Goal: Communication & Community: Answer question/provide support

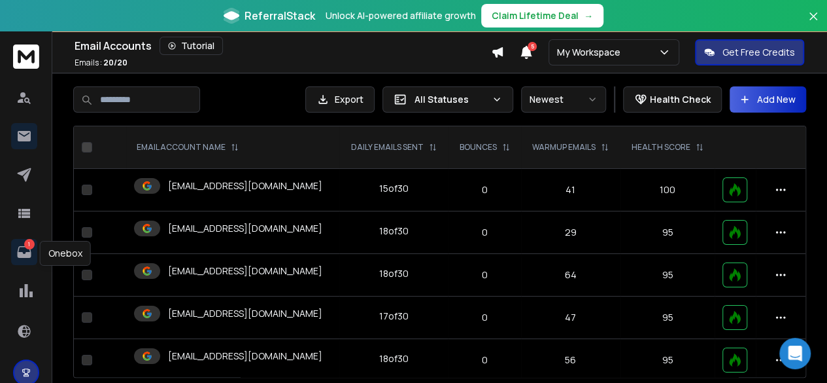
click at [19, 248] on icon at bounding box center [24, 252] width 16 height 16
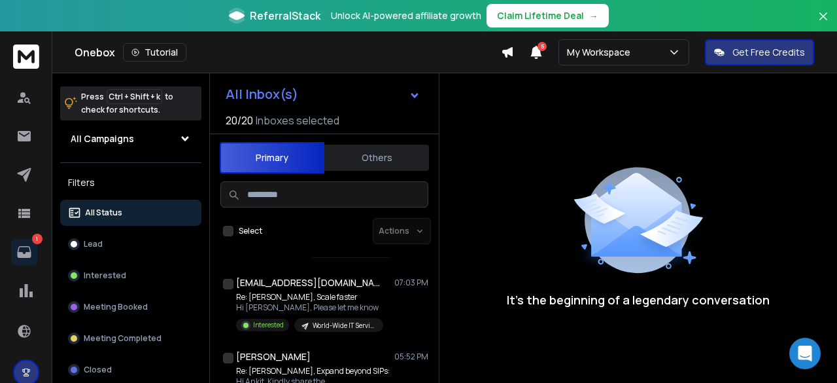
scroll to position [71, 0]
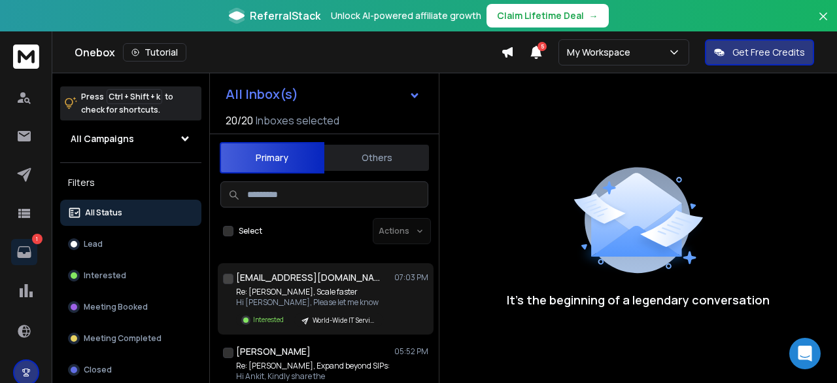
click at [284, 292] on p "Re: [PERSON_NAME], Scale faster" at bounding box center [309, 291] width 147 height 10
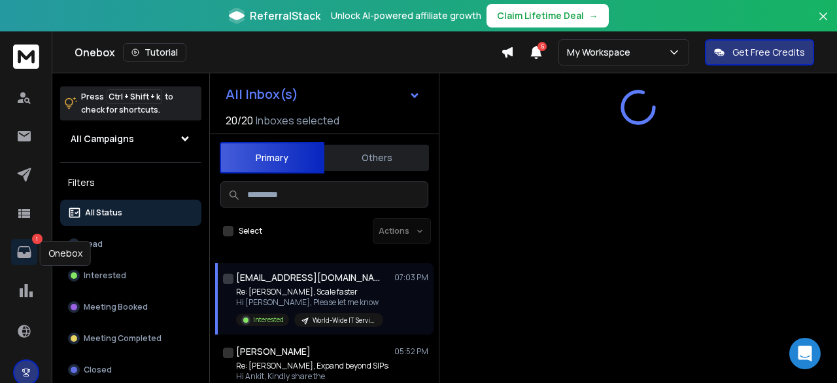
click at [31, 245] on link "1" at bounding box center [24, 252] width 26 height 26
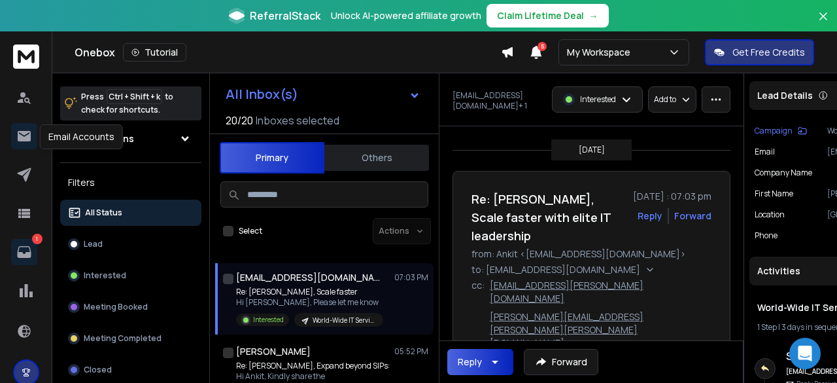
click at [26, 141] on icon at bounding box center [24, 136] width 13 height 10
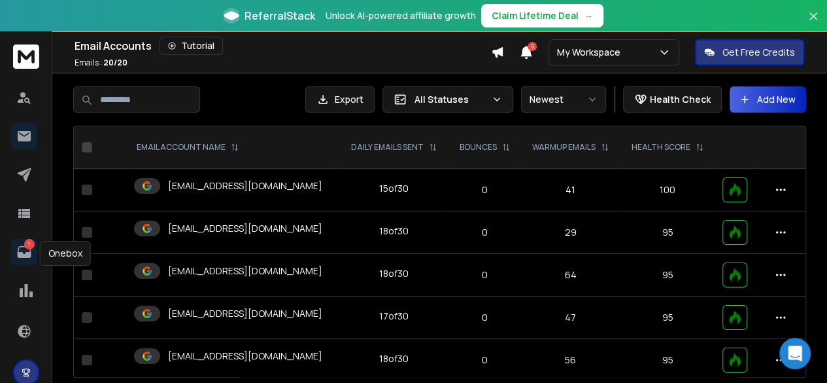
click at [26, 242] on p "1" at bounding box center [29, 244] width 10 height 10
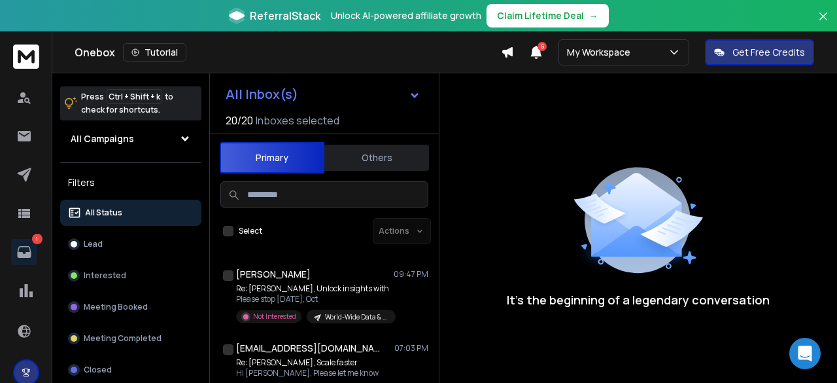
click at [133, 271] on button "Interested" at bounding box center [130, 275] width 141 height 26
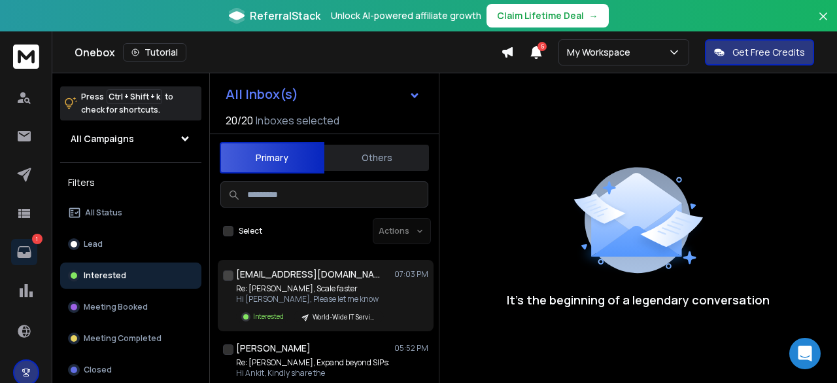
scroll to position [131, 0]
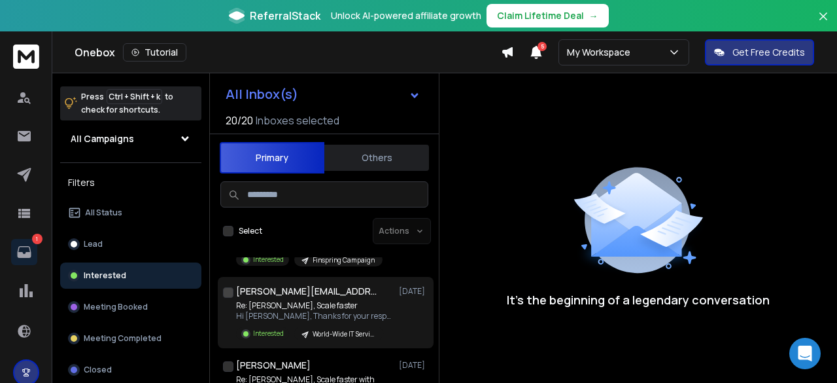
drag, startPoint x: 346, startPoint y: 312, endPoint x: 317, endPoint y: 309, distance: 29.6
click at [346, 312] on p "Hi [PERSON_NAME], Thanks for your response." at bounding box center [314, 316] width 157 height 10
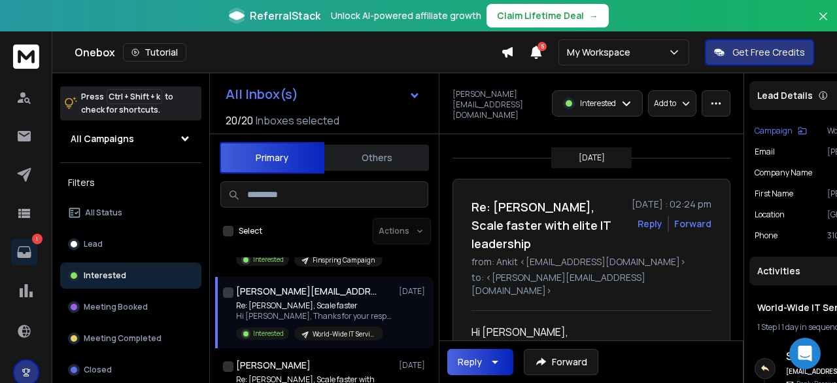
click at [314, 309] on p "Re: [PERSON_NAME], Scale faster" at bounding box center [314, 305] width 157 height 10
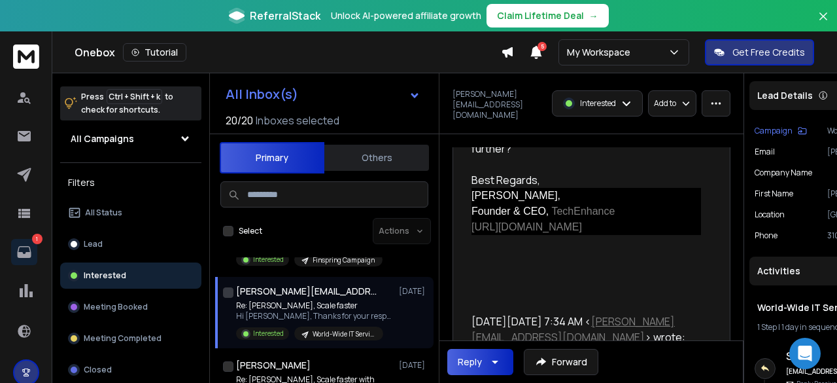
scroll to position [327, 0]
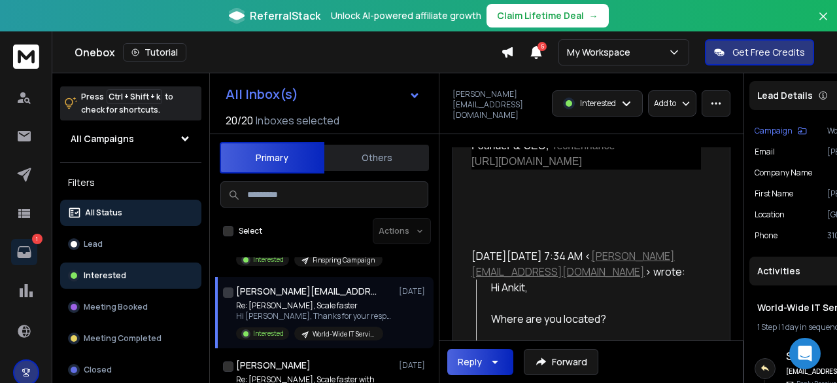
click at [92, 215] on p "All Status" at bounding box center [103, 212] width 37 height 10
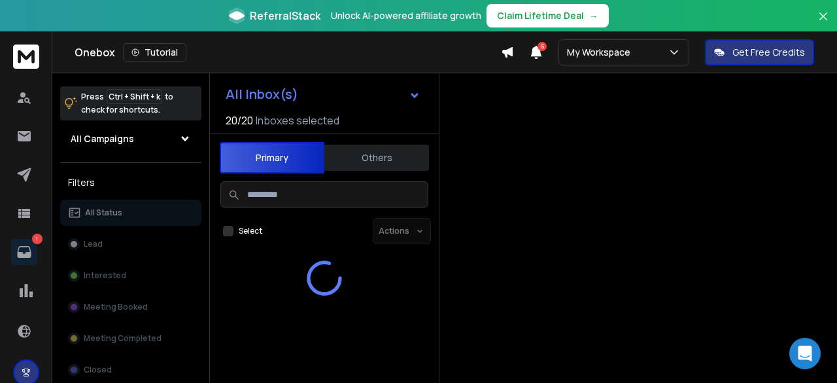
scroll to position [0, 0]
click at [823, 22] on button "Close banner" at bounding box center [823, 23] width 17 height 31
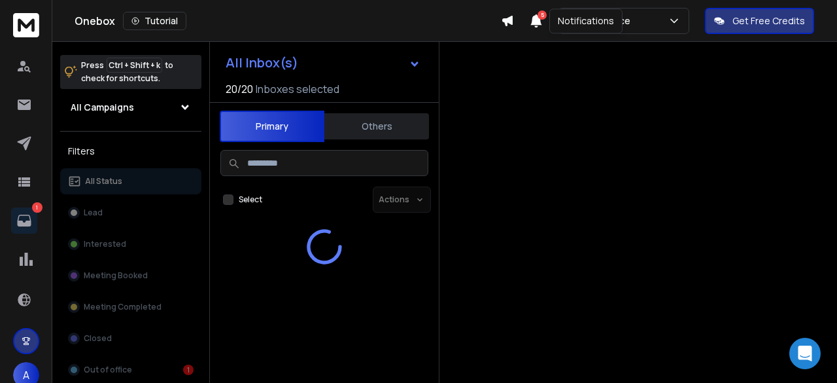
click at [542, 19] on icon at bounding box center [536, 20] width 12 height 13
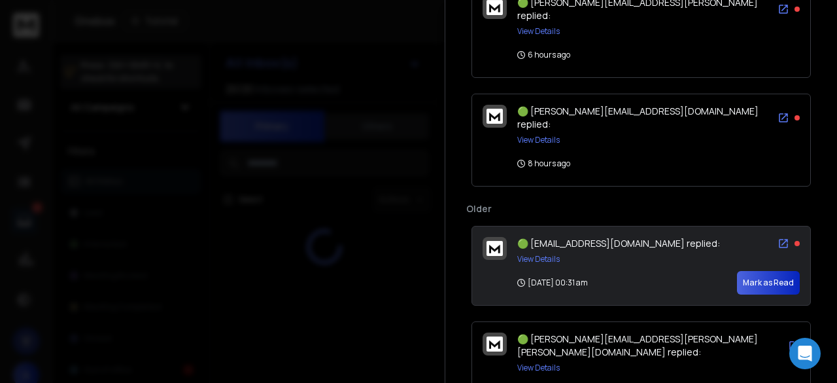
scroll to position [262, 0]
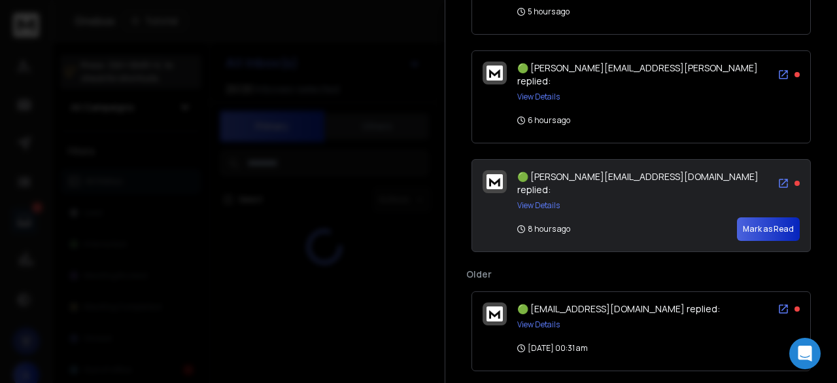
click at [642, 217] on div "8 hours ago [PERSON_NAME] as Read [PERSON_NAME] as Read" at bounding box center [658, 229] width 283 height 24
click at [542, 200] on div "View Details" at bounding box center [538, 205] width 43 height 10
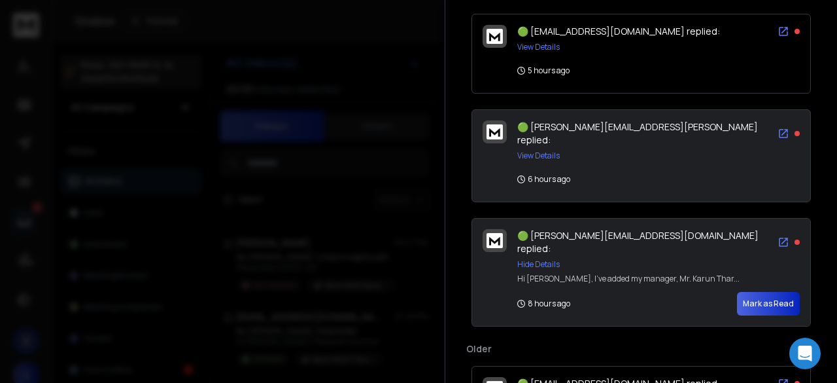
scroll to position [196, 0]
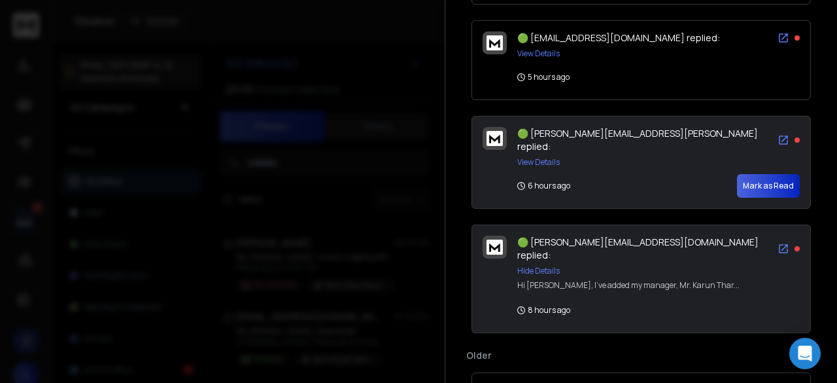
click at [545, 157] on div "View Details" at bounding box center [538, 162] width 43 height 10
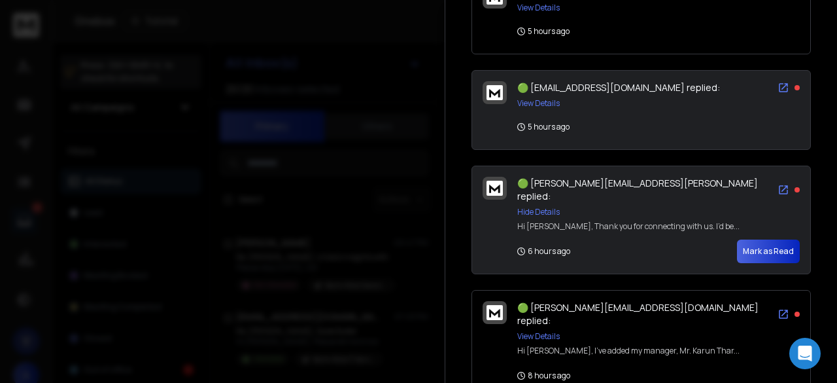
scroll to position [65, 0]
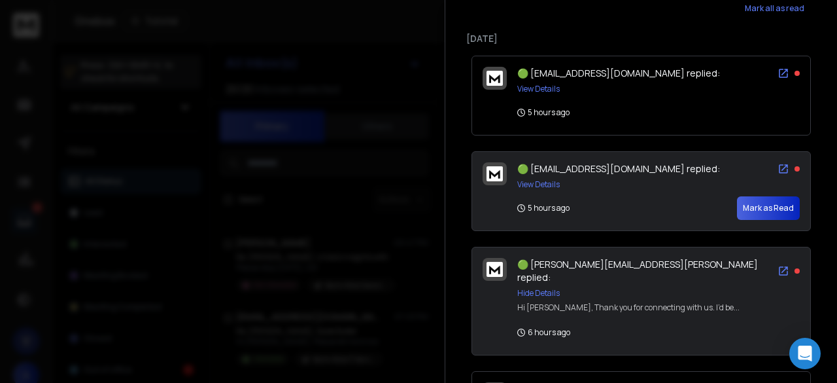
click at [552, 186] on div "View Details" at bounding box center [538, 184] width 43 height 10
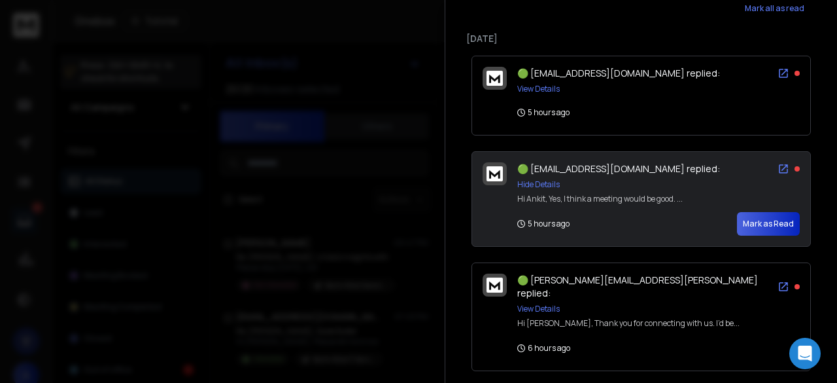
click at [613, 196] on div "Hi Ankit, Yes, I think a meeting would be good. ..." at bounding box center [599, 199] width 165 height 10
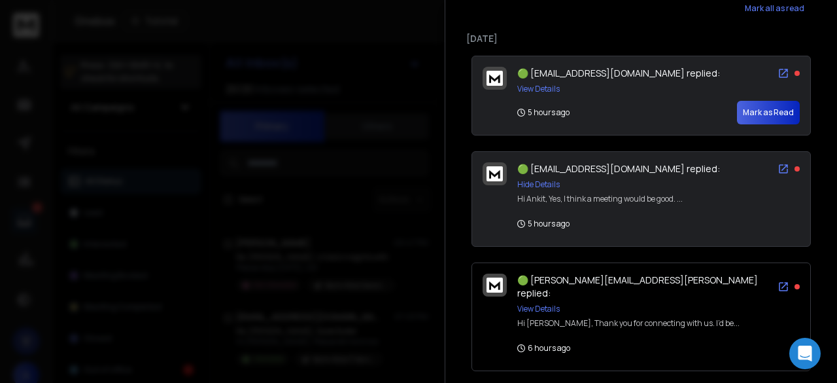
click at [555, 90] on div "View Details" at bounding box center [538, 89] width 43 height 10
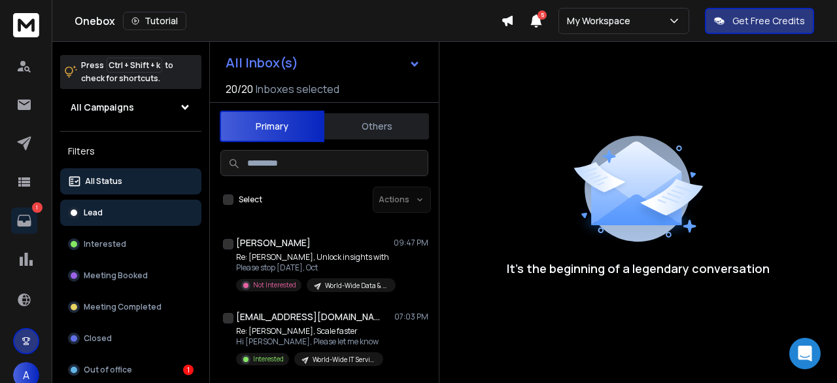
click at [99, 216] on p "Lead" at bounding box center [93, 212] width 19 height 10
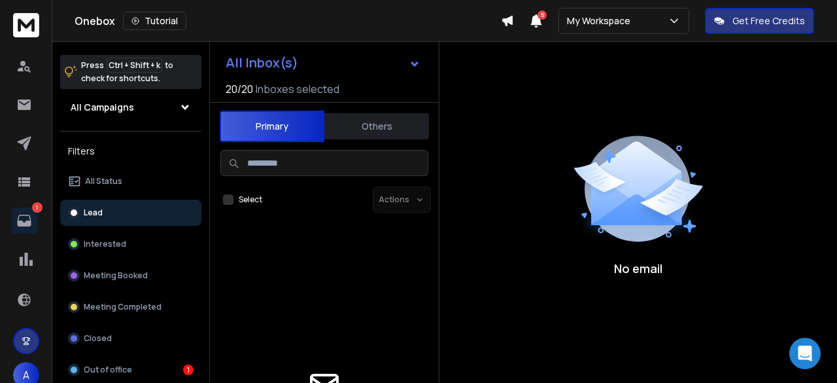
click at [100, 243] on p "Interested" at bounding box center [105, 244] width 43 height 10
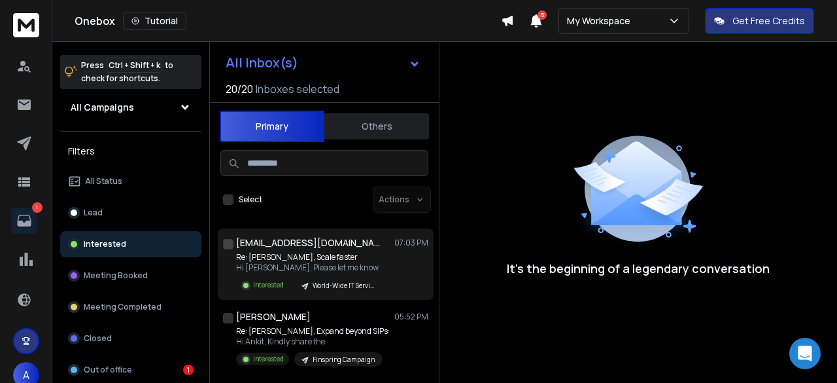
click at [351, 263] on p "Hi [PERSON_NAME], Please let me know" at bounding box center [309, 267] width 147 height 10
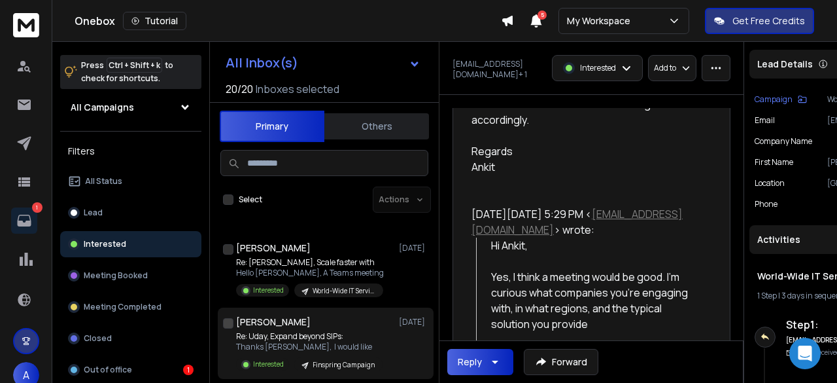
scroll to position [196, 0]
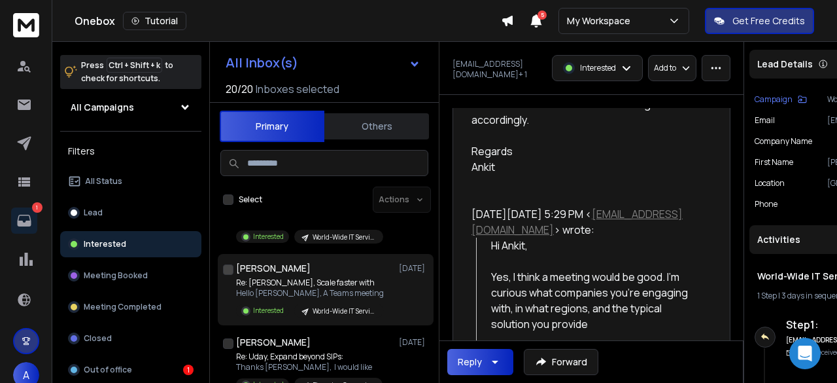
click at [319, 282] on p "Re: [PERSON_NAME], Scale faster with" at bounding box center [310, 282] width 148 height 10
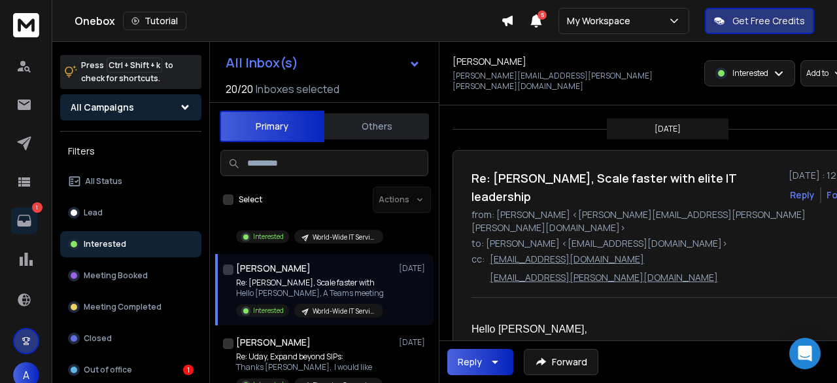
click at [174, 106] on button "All Campaigns" at bounding box center [130, 107] width 141 height 26
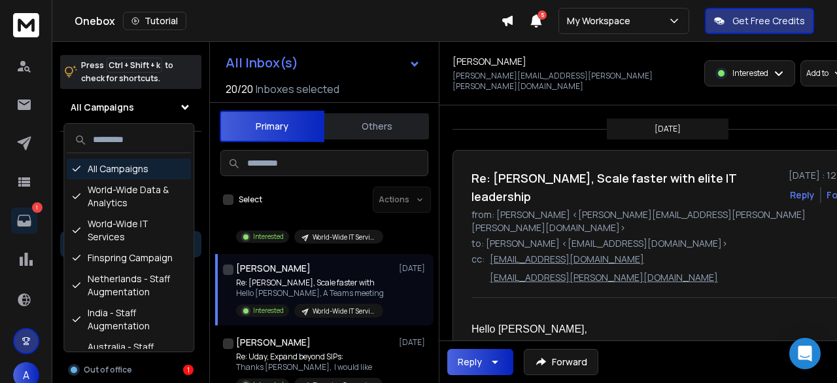
click at [120, 165] on div "All Campaigns" at bounding box center [129, 168] width 124 height 21
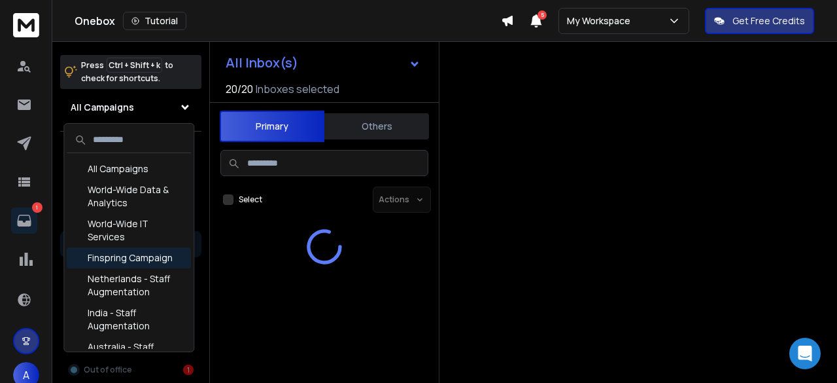
click at [128, 247] on div "Finspring Campaign" at bounding box center [129, 257] width 124 height 21
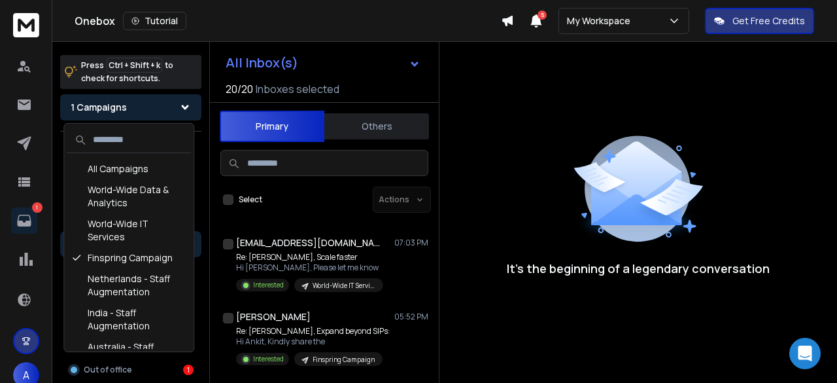
click at [182, 105] on icon at bounding box center [185, 107] width 12 height 12
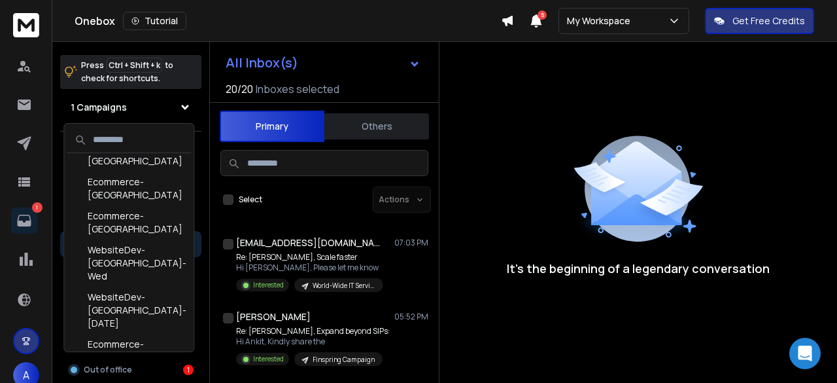
scroll to position [269, 0]
click at [484, 188] on div "It’s the beginning of a legendary conversation" at bounding box center [638, 204] width 398 height 325
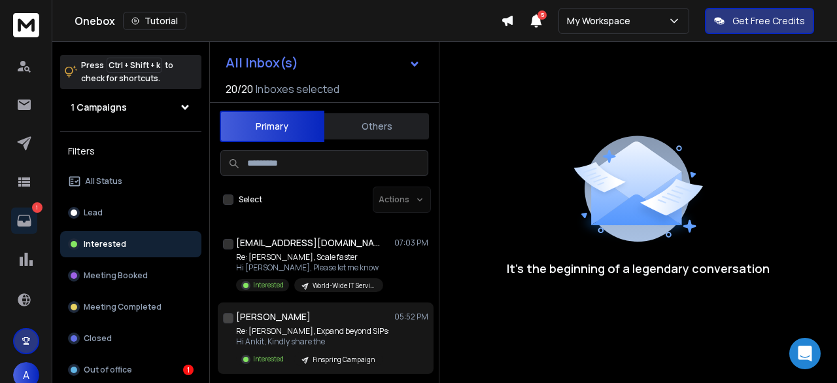
click at [303, 324] on div "Sajan Sunny 05:52 PM Re: [PERSON_NAME], Expand beyond SIPs: Hi [PERSON_NAME], K…" at bounding box center [332, 338] width 192 height 56
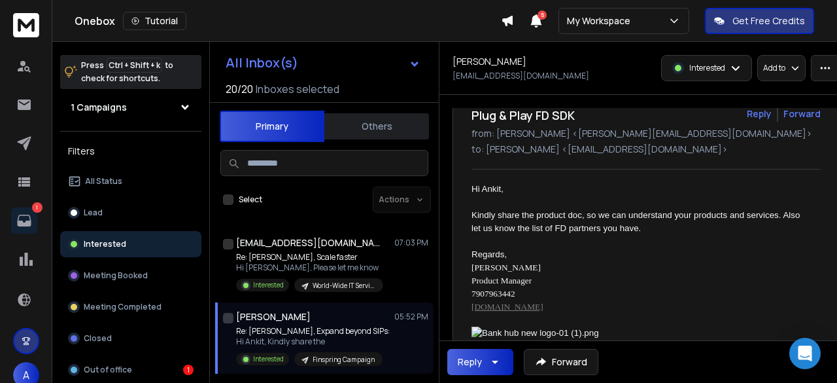
scroll to position [65, 0]
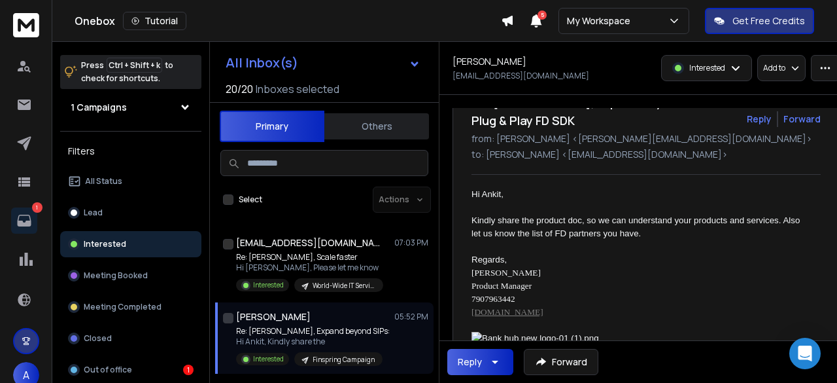
drag, startPoint x: 205, startPoint y: 197, endPoint x: 199, endPoint y: 239, distance: 42.9
click at [199, 239] on div "Press Ctrl + Shift + k to check for shortcuts. 1 Campaigns 1 Campaigns Filters …" at bounding box center [130, 233] width 157 height 383
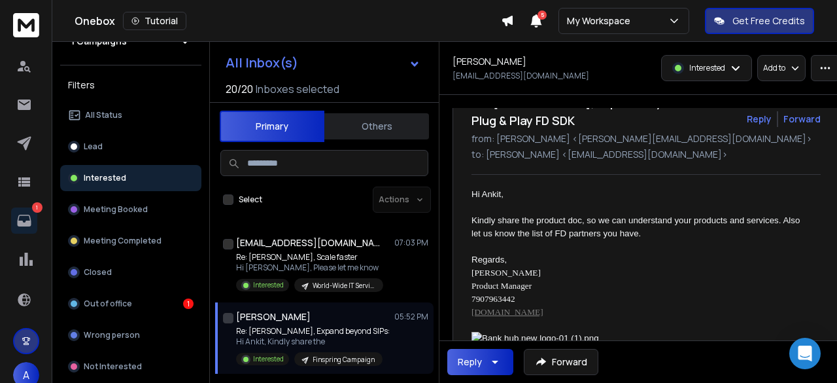
scroll to position [0, 0]
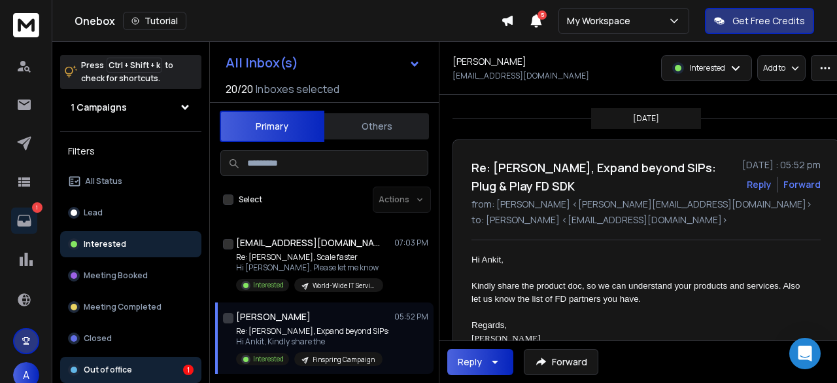
click at [114, 362] on button "Out of office 1" at bounding box center [130, 369] width 141 height 26
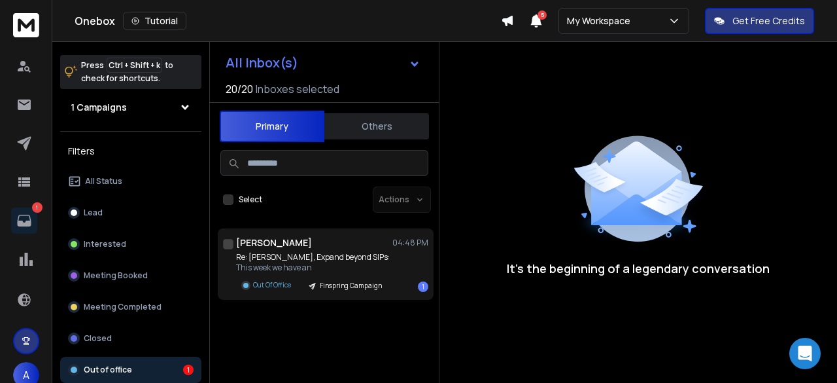
click at [358, 262] on p "This week we have an" at bounding box center [313, 267] width 154 height 10
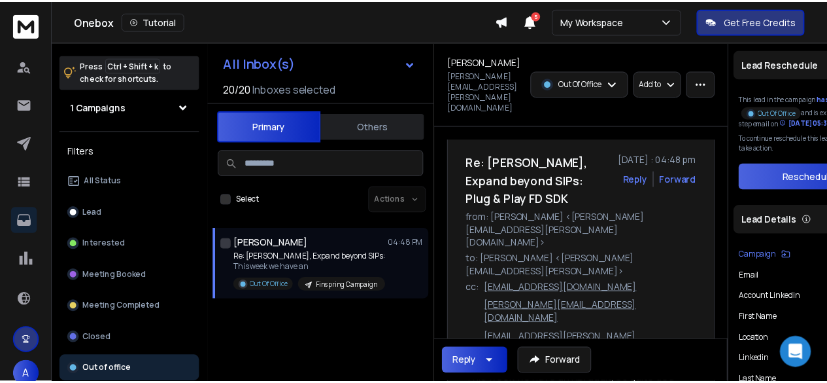
scroll to position [65, 0]
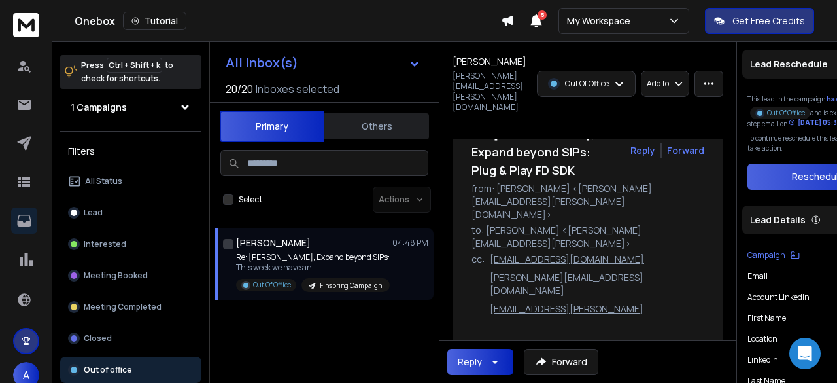
click at [625, 78] on icon at bounding box center [619, 83] width 10 height 10
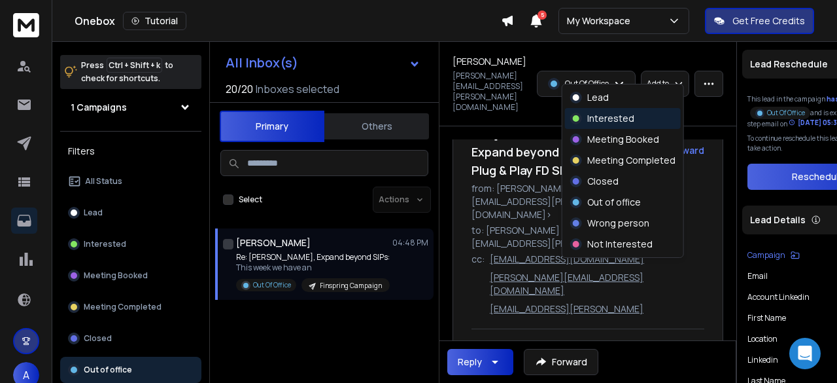
click at [605, 118] on p "Interested" at bounding box center [610, 118] width 47 height 13
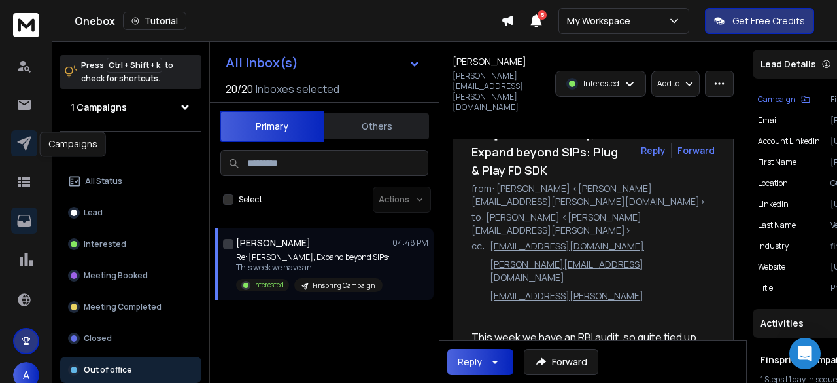
click at [27, 127] on div at bounding box center [26, 185] width 30 height 264
click at [26, 139] on icon at bounding box center [24, 144] width 14 height 14
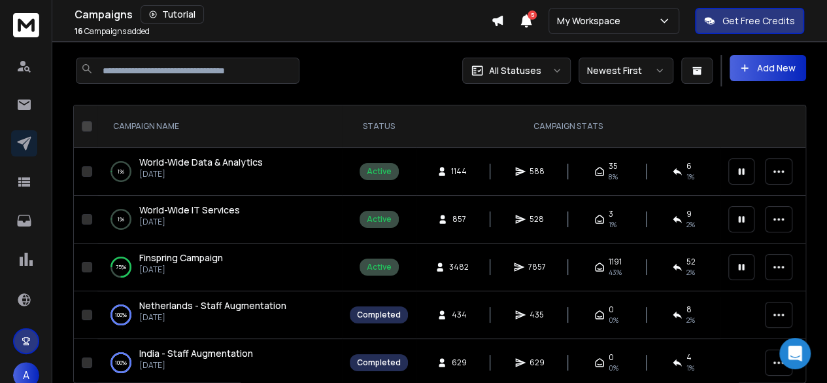
click at [274, 174] on div "1 % World-Wide Data & Analytics [DATE]" at bounding box center [220, 171] width 218 height 31
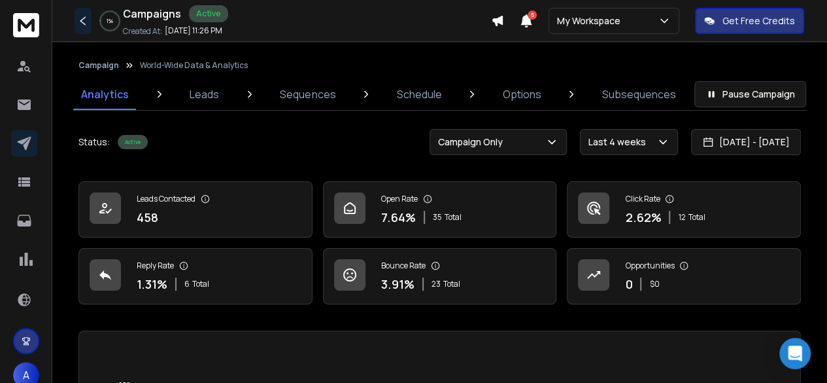
click at [86, 20] on icon at bounding box center [83, 21] width 12 height 12
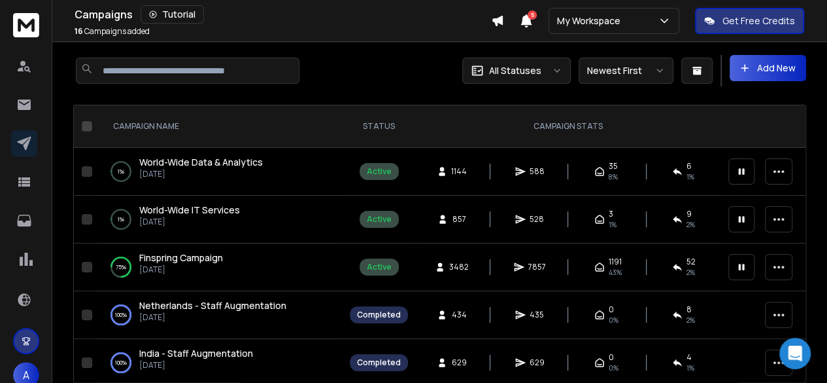
click at [241, 264] on div "75 % Finspring Campaign [DATE]" at bounding box center [220, 266] width 218 height 31
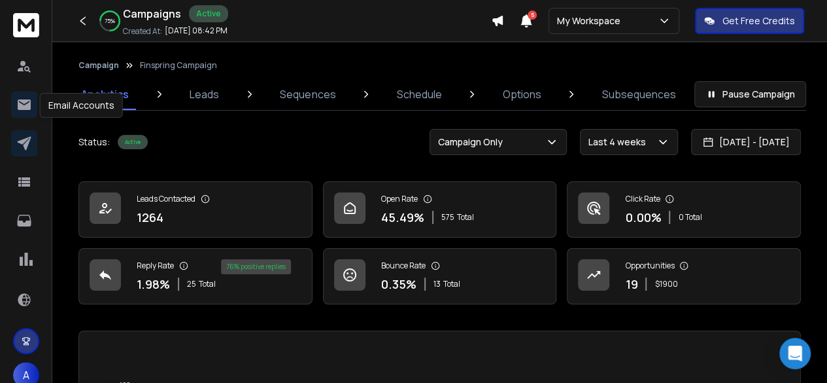
click at [22, 107] on icon at bounding box center [24, 104] width 13 height 10
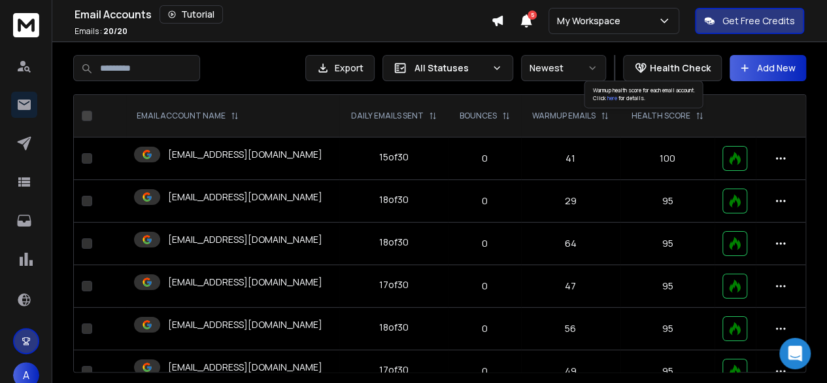
click at [658, 114] on p "HEALTH SCORE" at bounding box center [661, 116] width 59 height 10
click at [528, 28] on div "5 My Workspace Get Free Credits" at bounding box center [647, 21] width 313 height 26
click at [528, 23] on icon at bounding box center [527, 20] width 12 height 13
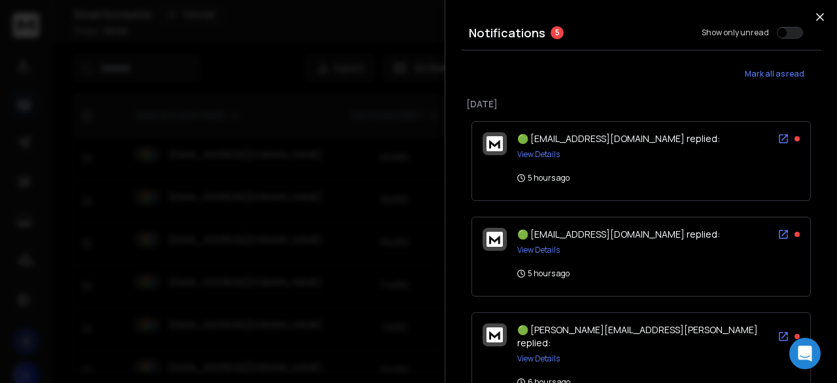
click at [816, 23] on icon "button" at bounding box center [820, 16] width 13 height 13
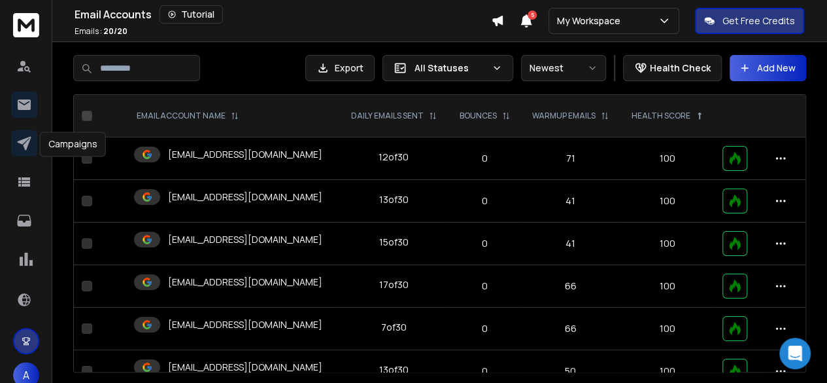
click at [15, 142] on link at bounding box center [24, 143] width 26 height 26
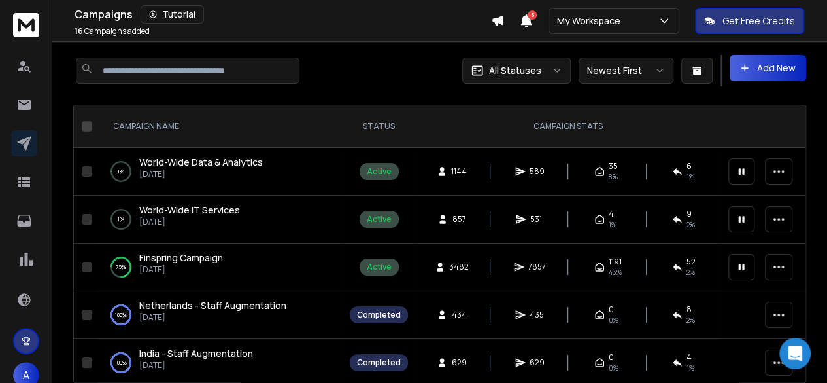
click at [232, 224] on p "[DATE]" at bounding box center [189, 221] width 101 height 10
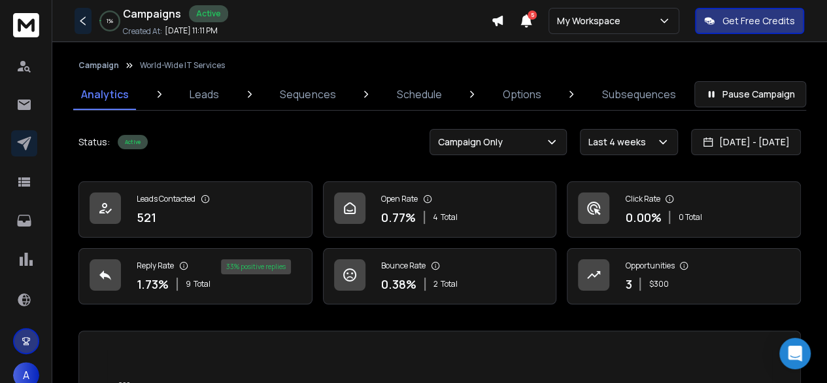
click at [88, 27] on button at bounding box center [83, 21] width 17 height 26
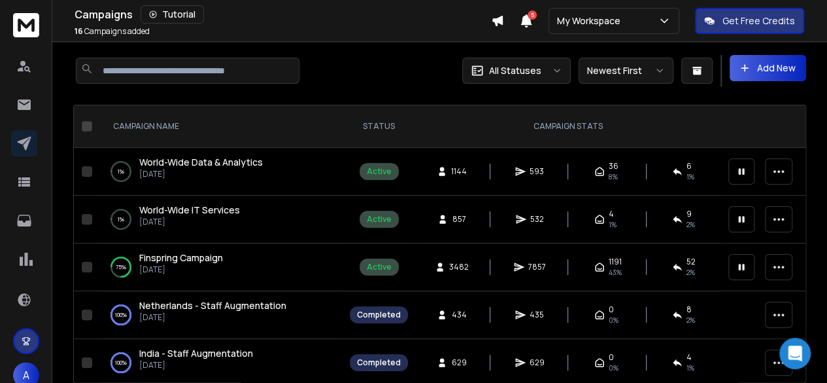
click at [549, 27] on div "5 My Workspace Get Free Credits" at bounding box center [647, 21] width 313 height 26
click at [531, 21] on icon at bounding box center [527, 20] width 12 height 13
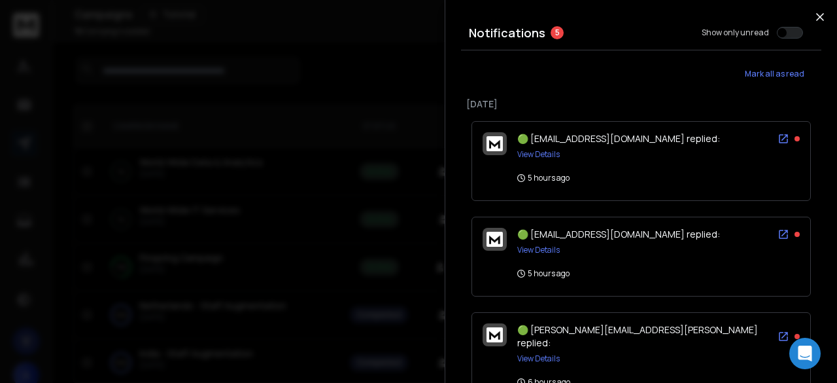
click at [819, 23] on icon "button" at bounding box center [820, 16] width 13 height 13
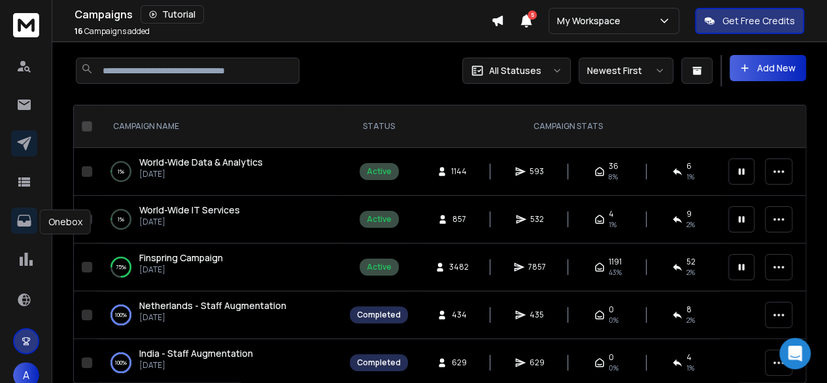
click at [24, 223] on icon at bounding box center [24, 221] width 16 height 16
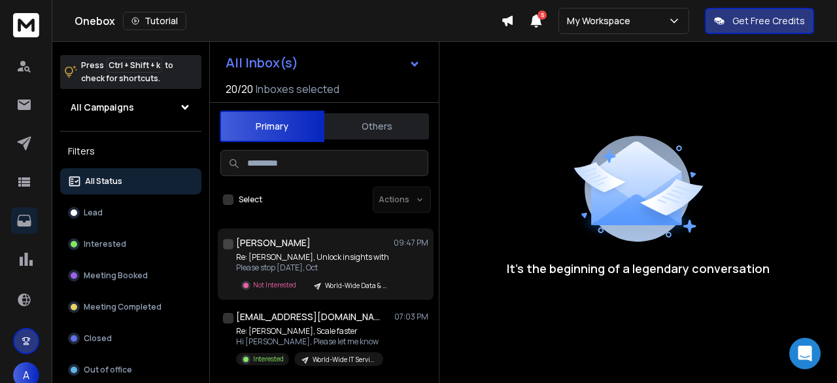
click at [309, 257] on p "Re: [PERSON_NAME], Unlock insights with" at bounding box center [314, 257] width 157 height 10
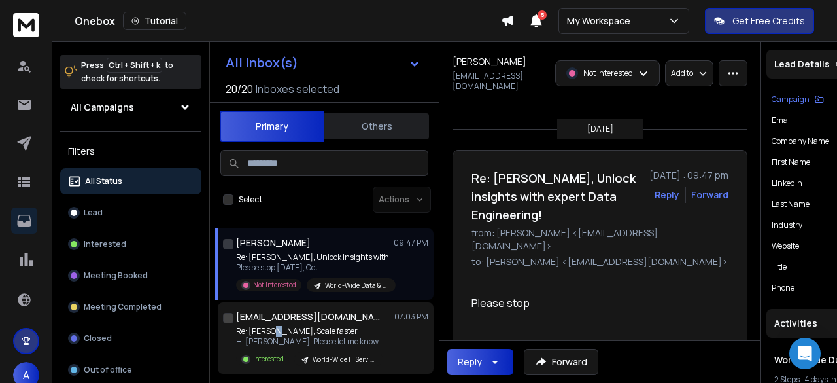
click at [277, 325] on div "[EMAIL_ADDRESS][DOMAIN_NAME] +1 07:03 PM Re: [PERSON_NAME], Scale faster Hi [PE…" at bounding box center [332, 338] width 192 height 56
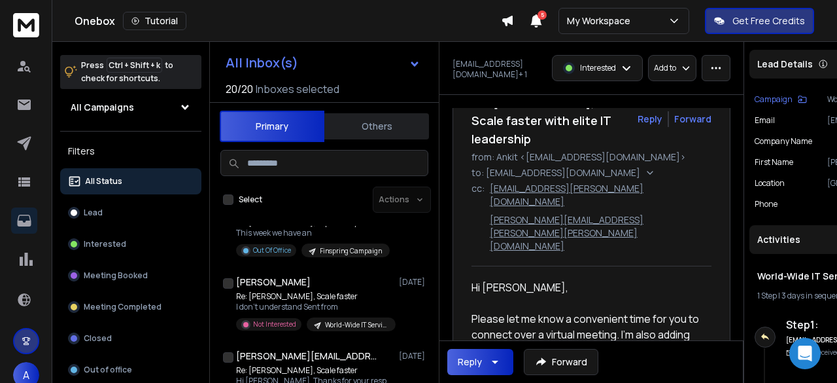
scroll to position [269, 0]
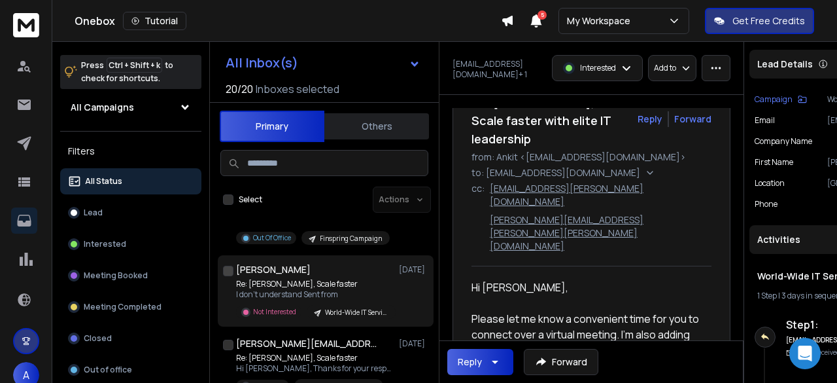
click at [321, 279] on p "Re: [PERSON_NAME], Scale faster" at bounding box center [314, 284] width 157 height 10
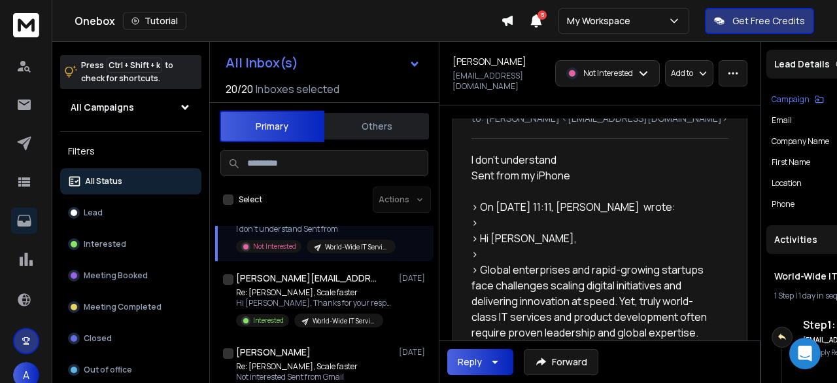
scroll to position [131, 0]
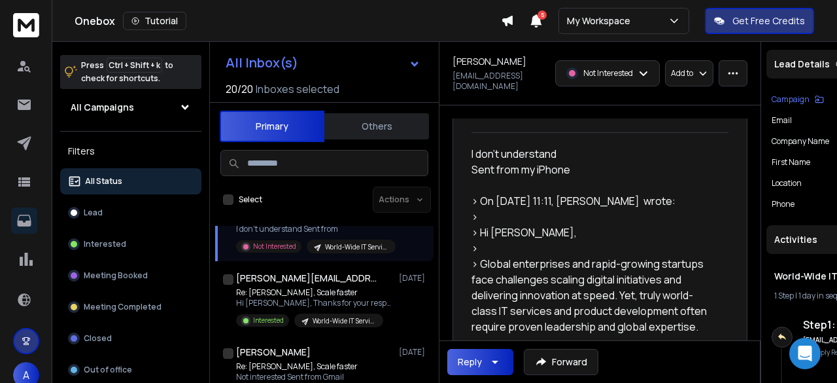
copy div "khoun"
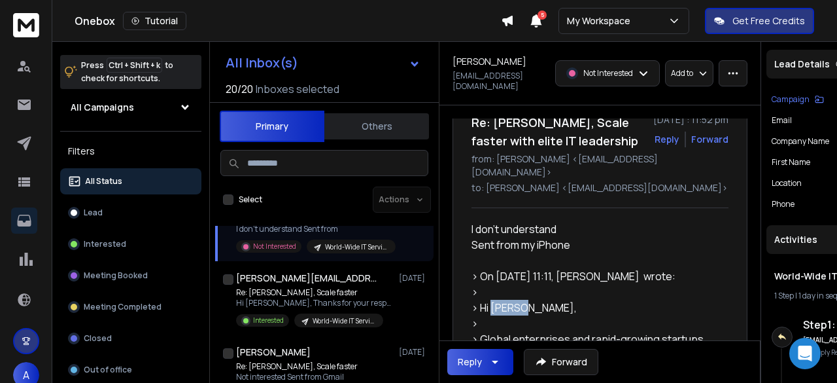
scroll to position [0, 0]
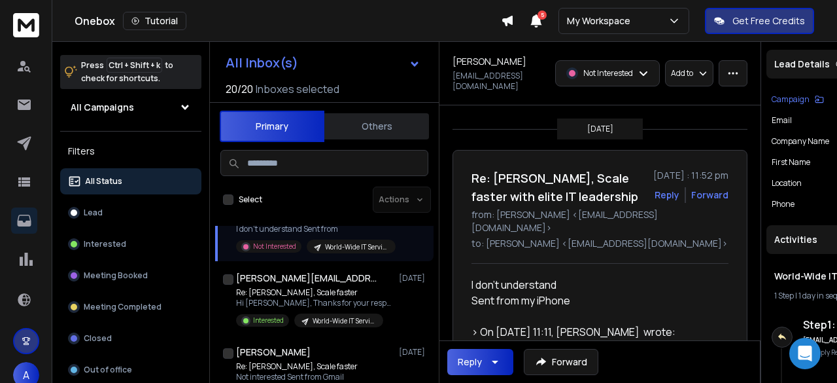
click at [676, 188] on button "Reply" at bounding box center [667, 194] width 25 height 13
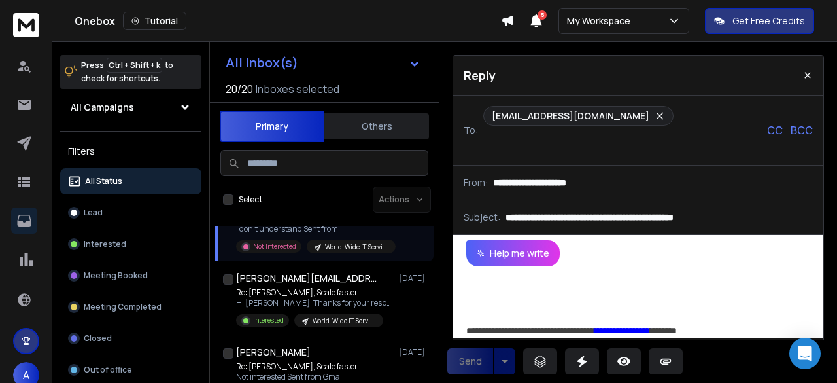
click at [770, 122] on p "CC" at bounding box center [775, 130] width 16 height 16
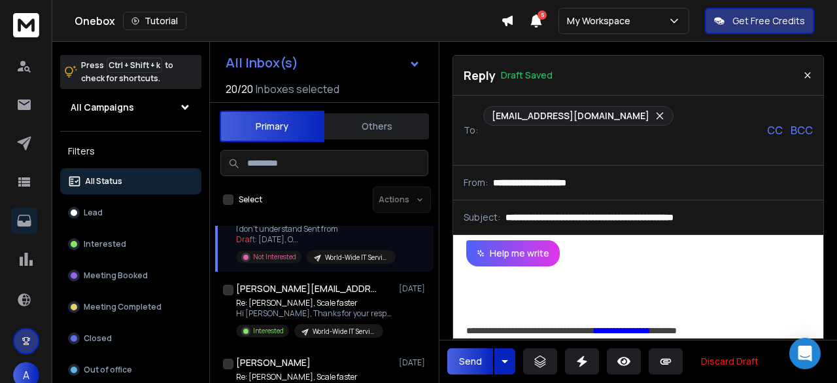
click at [508, 303] on div "**********" at bounding box center [638, 302] width 370 height 72
click at [496, 294] on div at bounding box center [638, 301] width 344 height 14
click at [487, 279] on div at bounding box center [638, 286] width 344 height 14
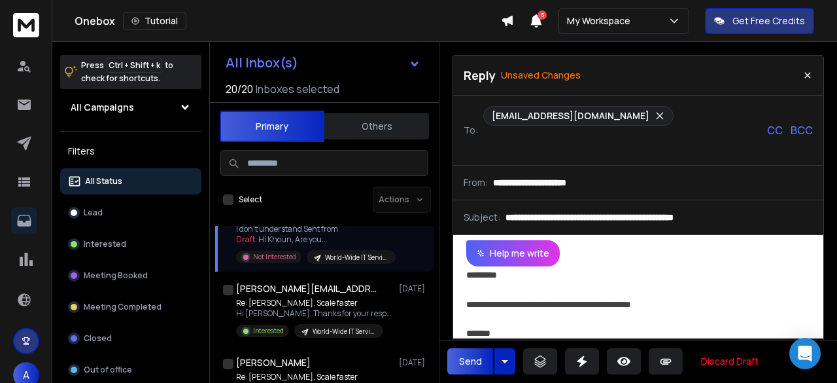
scroll to position [26, 0]
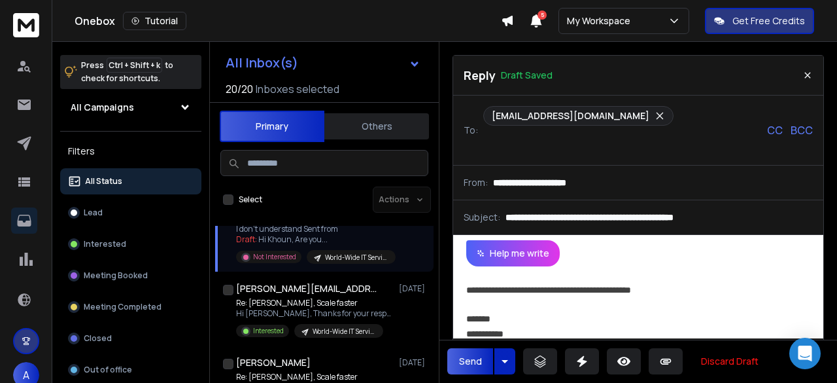
click at [467, 366] on button "Send" at bounding box center [470, 361] width 46 height 26
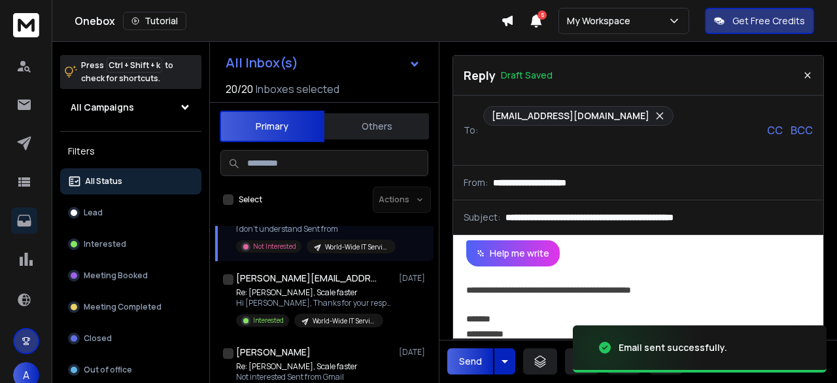
click at [384, 235] on div "Re: [PERSON_NAME], Scale faster I don’t understand Sent from Not Interested Wor…" at bounding box center [316, 233] width 160 height 40
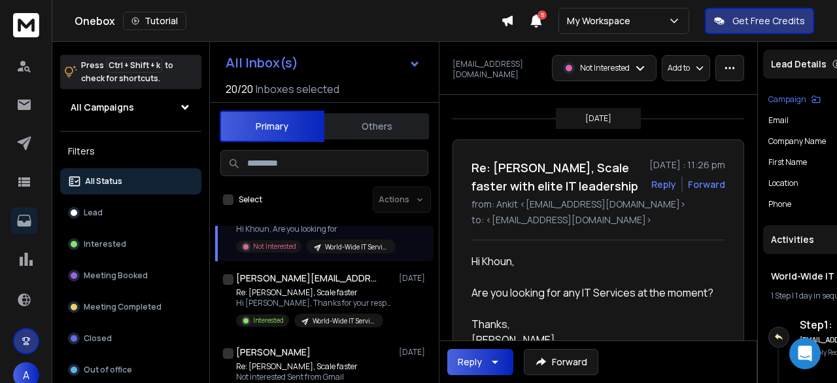
click at [640, 73] on div "Not Interested" at bounding box center [604, 68] width 103 height 25
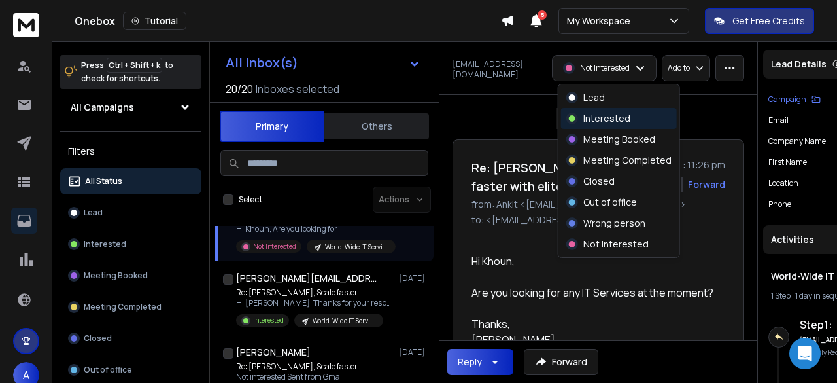
click at [606, 118] on p "Interested" at bounding box center [606, 118] width 47 height 13
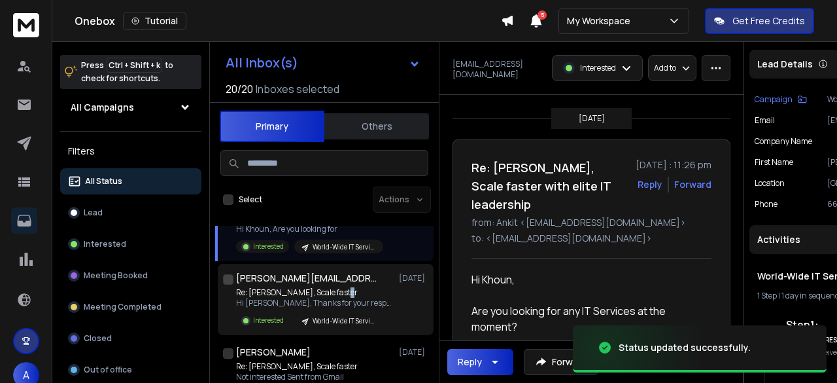
click at [341, 294] on p "Re: [PERSON_NAME], Scale faster" at bounding box center [314, 292] width 157 height 10
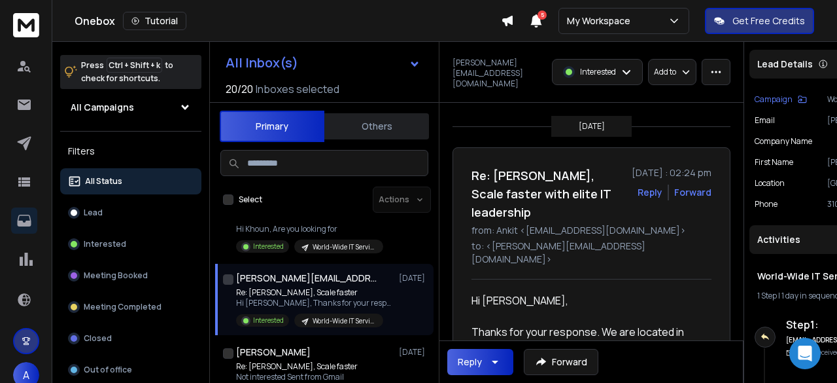
click at [276, 296] on p "Re: [PERSON_NAME], Scale faster" at bounding box center [314, 292] width 157 height 10
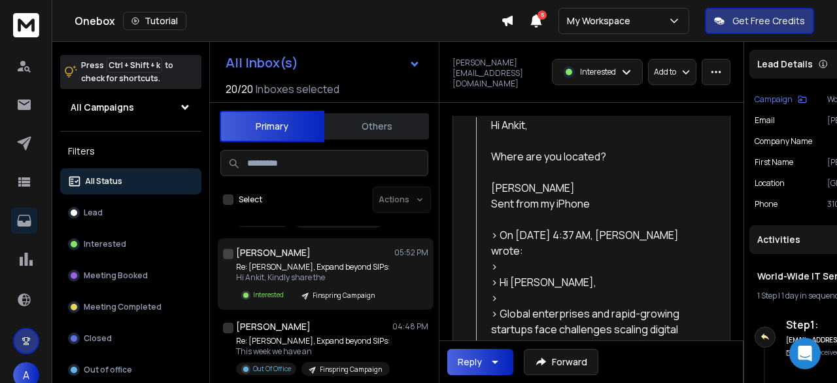
scroll to position [0, 0]
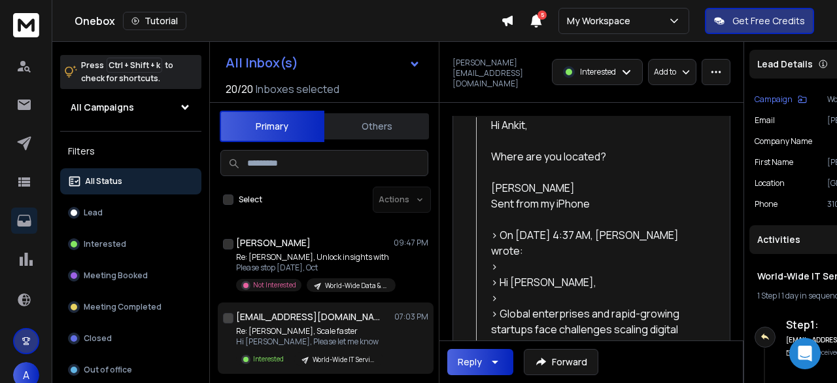
click at [311, 314] on h1 "[EMAIL_ADDRESS][DOMAIN_NAME] +1" at bounding box center [308, 316] width 144 height 13
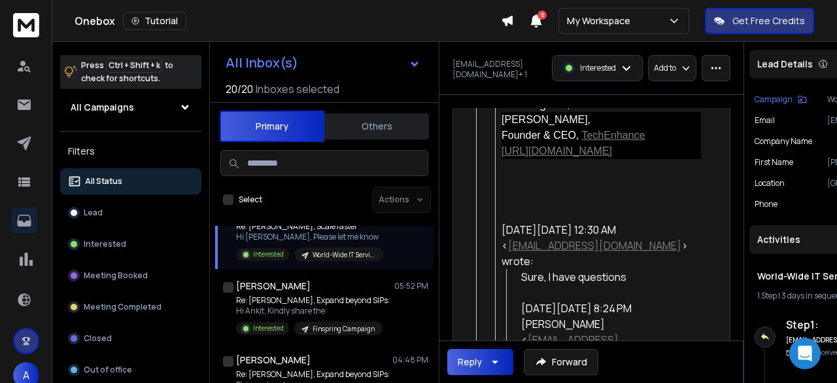
scroll to position [131, 0]
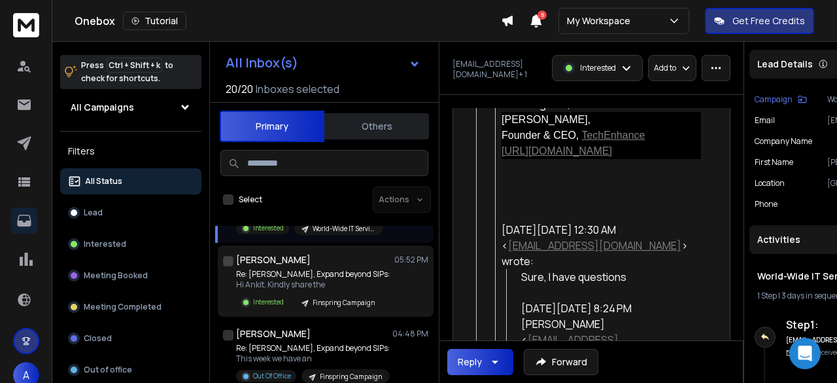
click at [298, 278] on p "Re: [PERSON_NAME], Expand beyond SIPs:" at bounding box center [313, 274] width 154 height 10
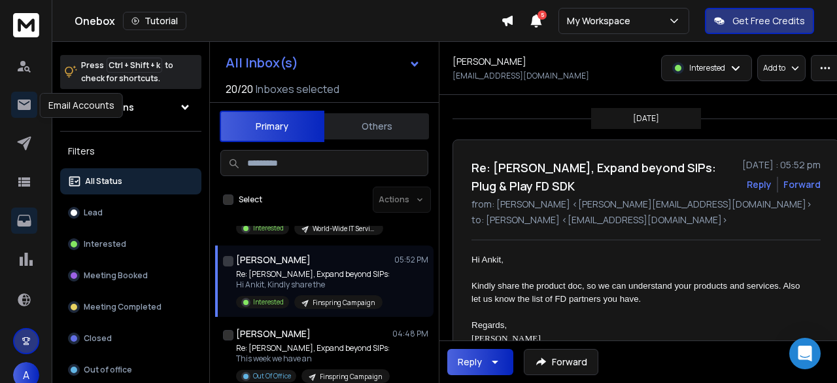
click at [22, 107] on icon at bounding box center [24, 104] width 13 height 10
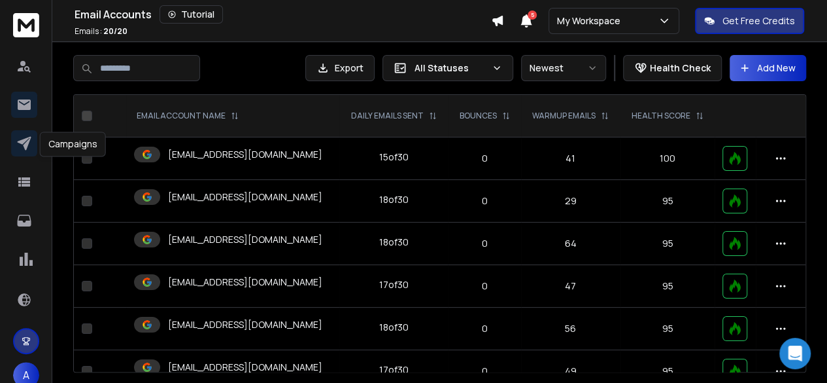
click at [26, 146] on icon at bounding box center [24, 144] width 14 height 14
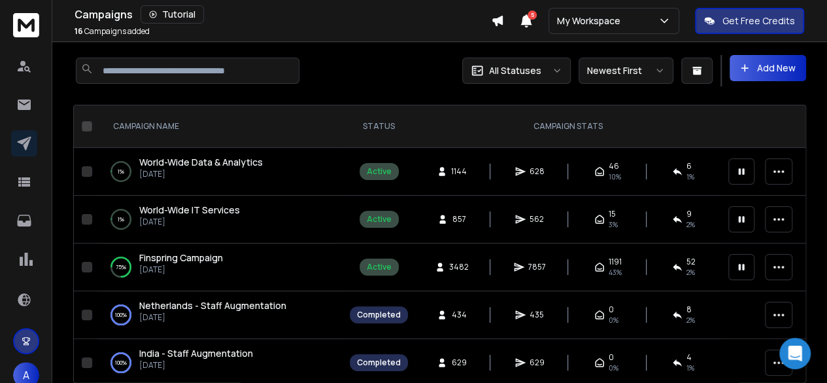
click at [220, 211] on span "World-Wide IT Services" at bounding box center [189, 209] width 101 height 12
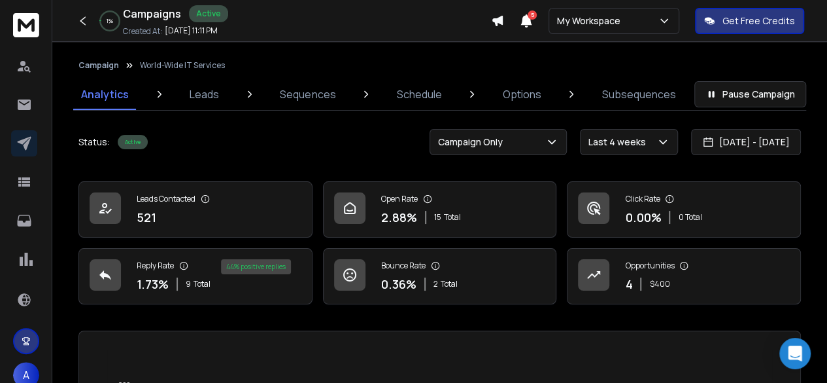
click at [205, 269] on div "Reply Rate" at bounding box center [174, 265] width 74 height 13
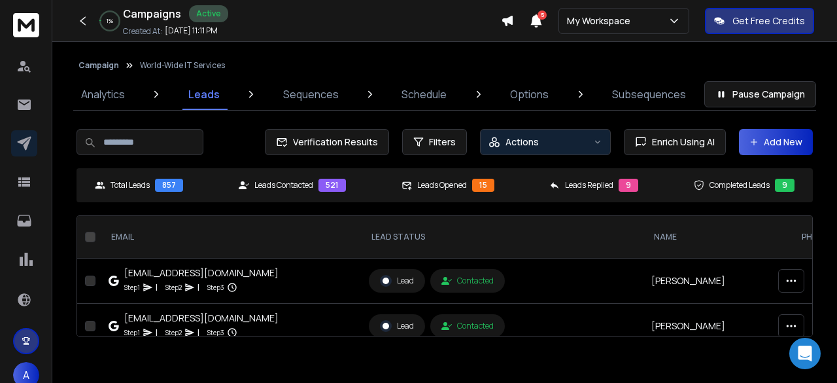
click at [530, 142] on p "Actions" at bounding box center [522, 141] width 33 height 13
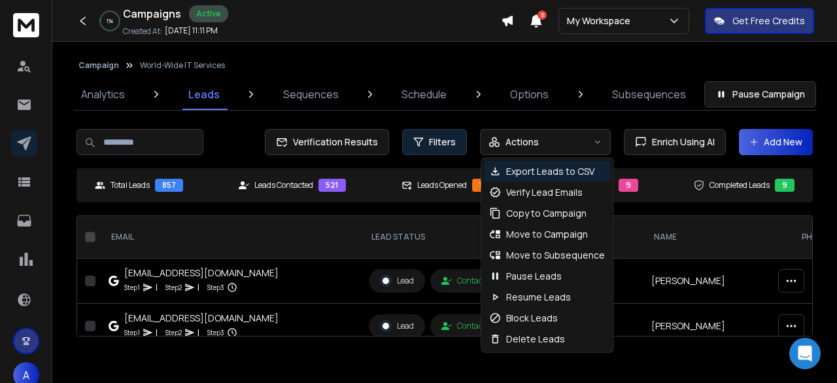
click at [436, 140] on span "Filters" at bounding box center [442, 141] width 27 height 13
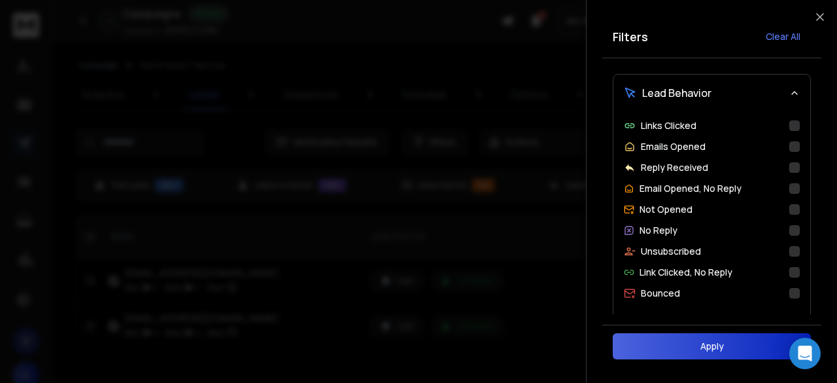
click at [710, 166] on div "Reply Received" at bounding box center [712, 167] width 176 height 13
click at [789, 166] on button "Reply Received" at bounding box center [794, 167] width 10 height 10
click at [711, 345] on button "Apply" at bounding box center [712, 346] width 198 height 26
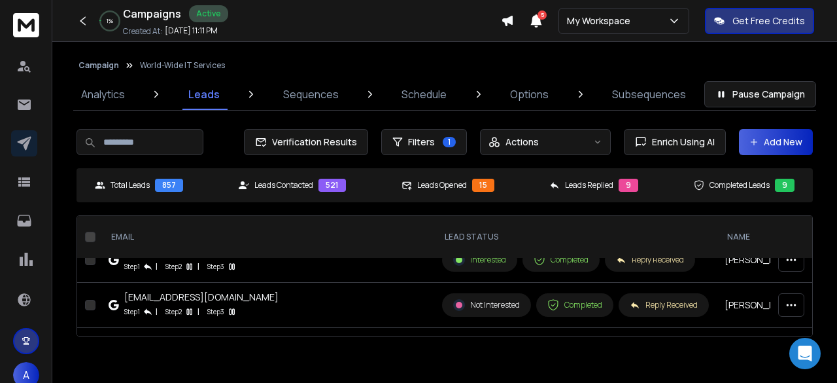
scroll to position [131, 0]
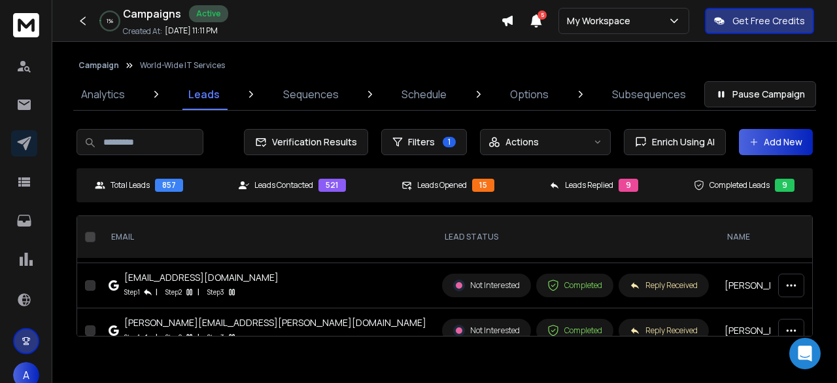
click at [237, 253] on div "Step 1 | Step 2 | Step 3" at bounding box center [201, 246] width 154 height 13
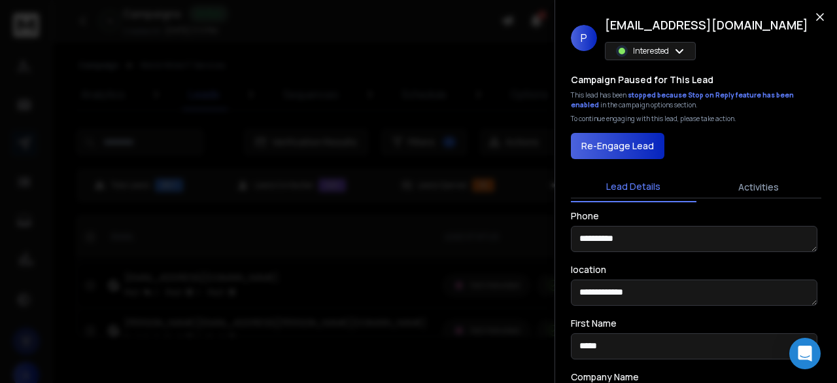
click at [814, 18] on icon "button" at bounding box center [820, 16] width 13 height 13
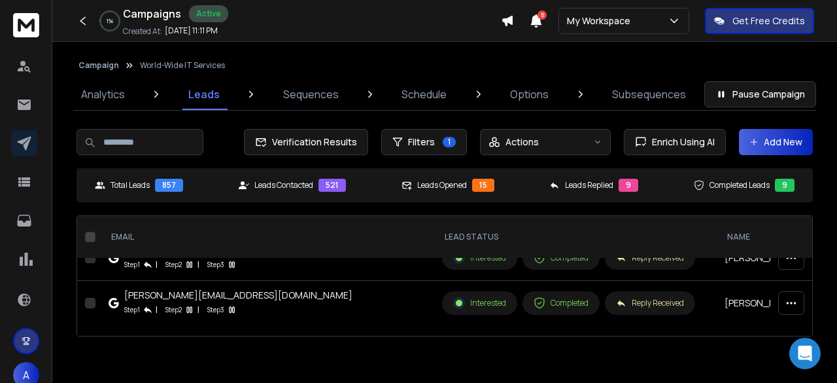
scroll to position [534, 0]
